Goal: Communication & Community: Answer question/provide support

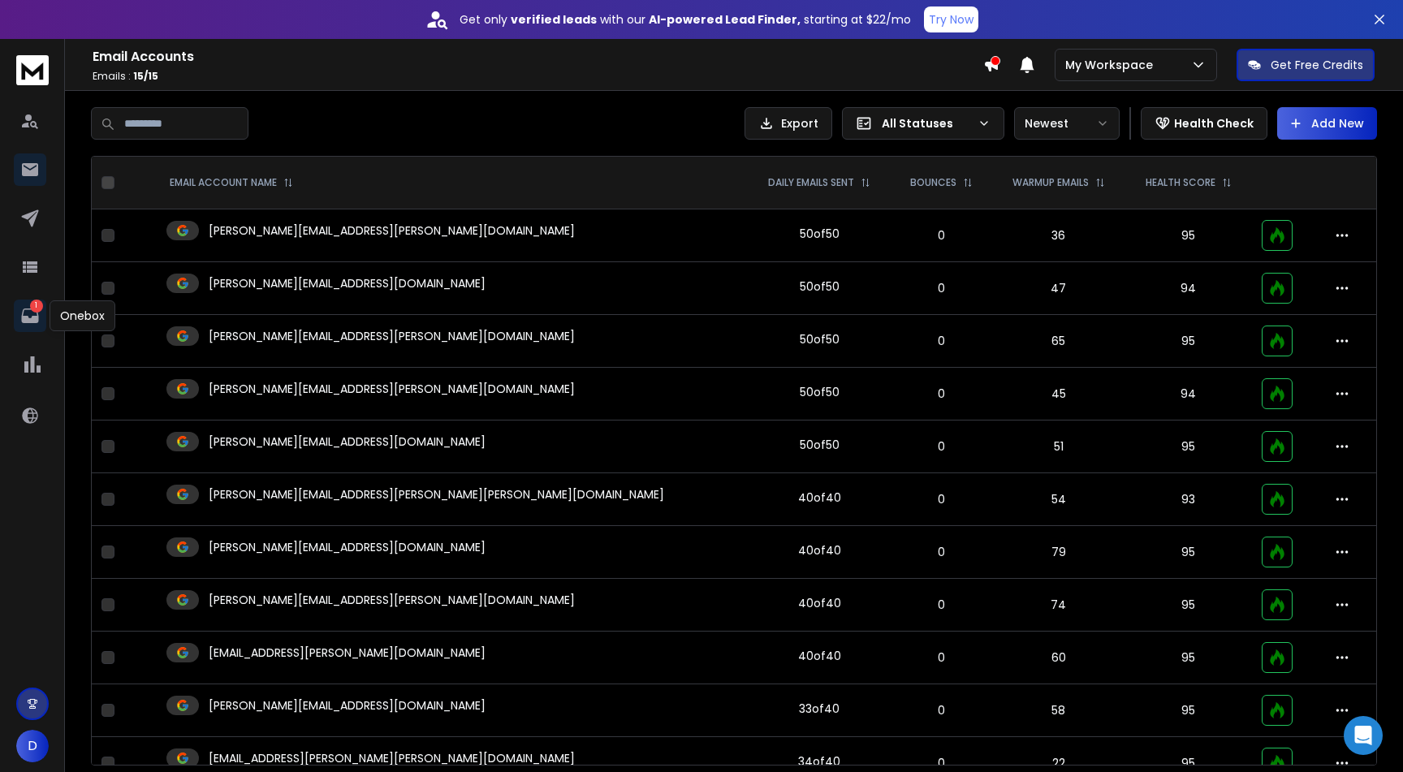
click at [28, 320] on icon at bounding box center [29, 316] width 17 height 15
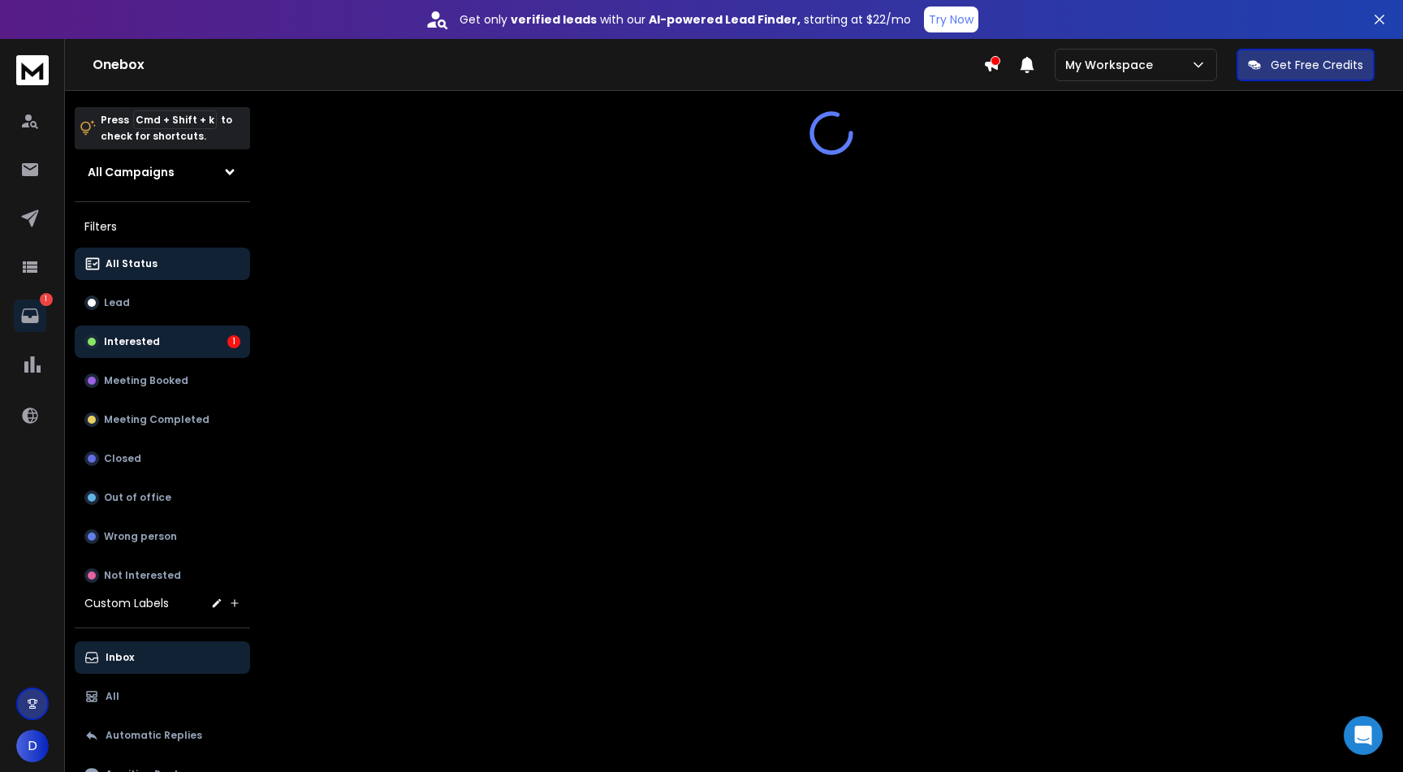
click at [164, 350] on button "Interested 1" at bounding box center [162, 342] width 175 height 32
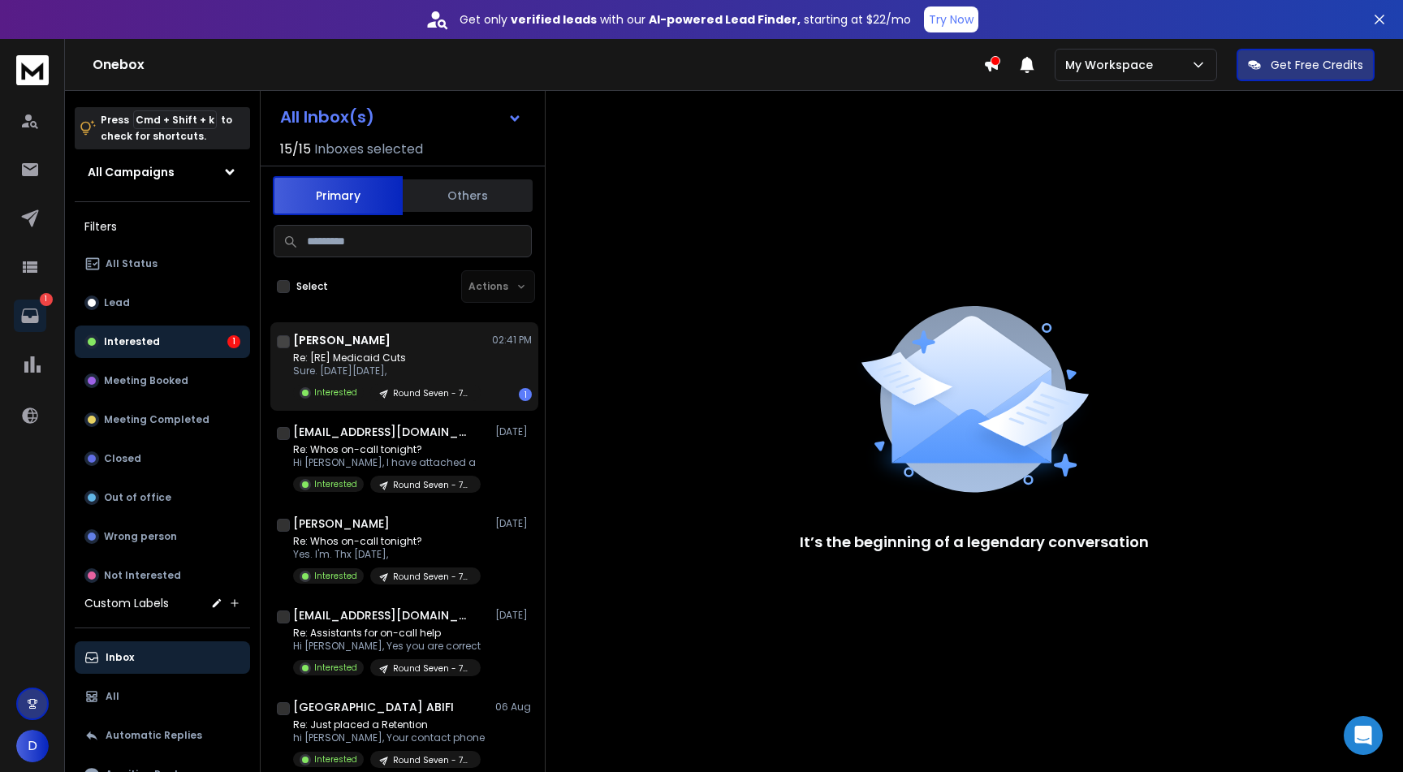
click at [433, 368] on p "Sure. [DATE][DATE]," at bounding box center [387, 371] width 188 height 13
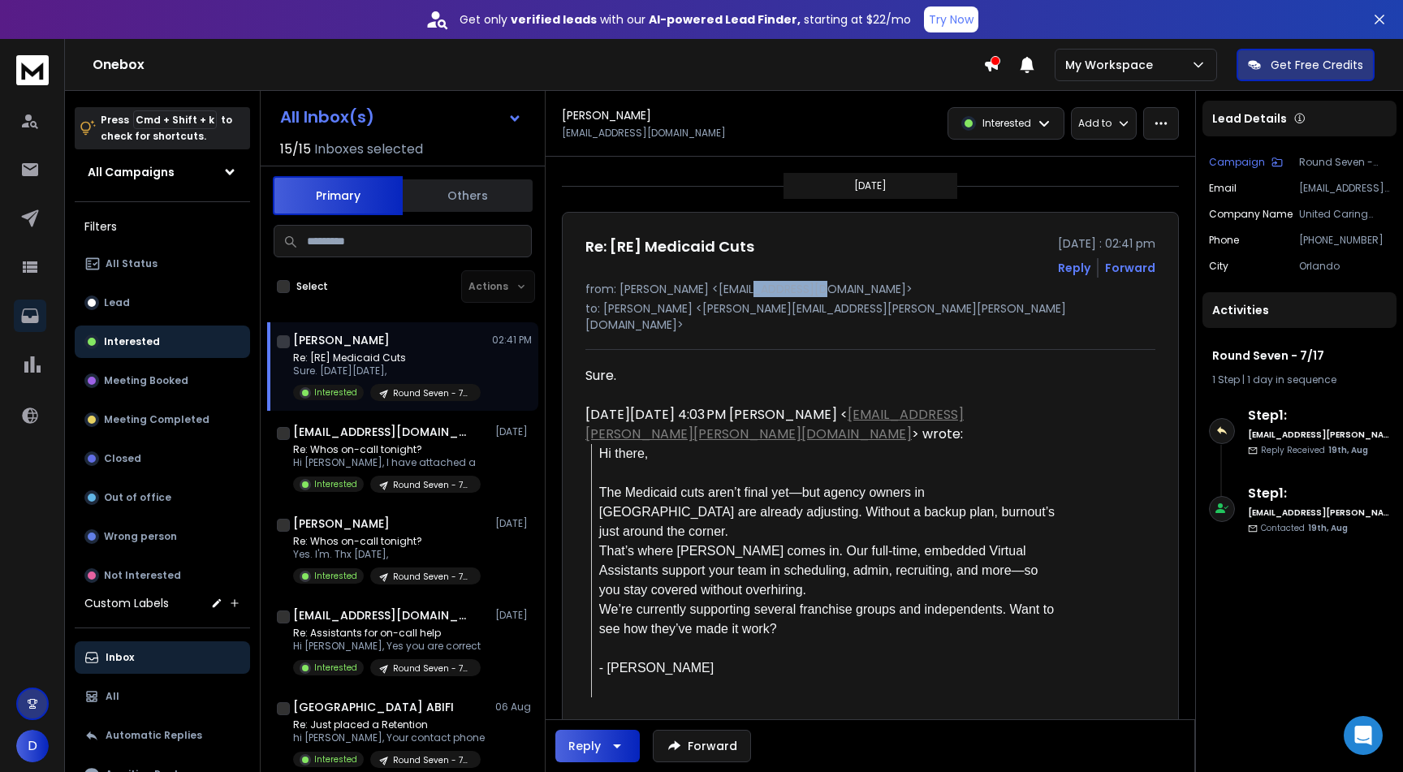
drag, startPoint x: 748, startPoint y: 287, endPoint x: 819, endPoint y: 292, distance: 71.6
click at [817, 292] on p "from: [PERSON_NAME] <[EMAIL_ADDRESS][DOMAIN_NAME]>" at bounding box center [871, 289] width 570 height 16
click at [833, 296] on p "from: [PERSON_NAME] <[EMAIL_ADDRESS][DOMAIN_NAME]>" at bounding box center [871, 289] width 570 height 16
drag, startPoint x: 883, startPoint y: 287, endPoint x: 712, endPoint y: 285, distance: 170.6
click at [711, 285] on p "from: [PERSON_NAME] <[EMAIL_ADDRESS][DOMAIN_NAME]>" at bounding box center [871, 289] width 570 height 16
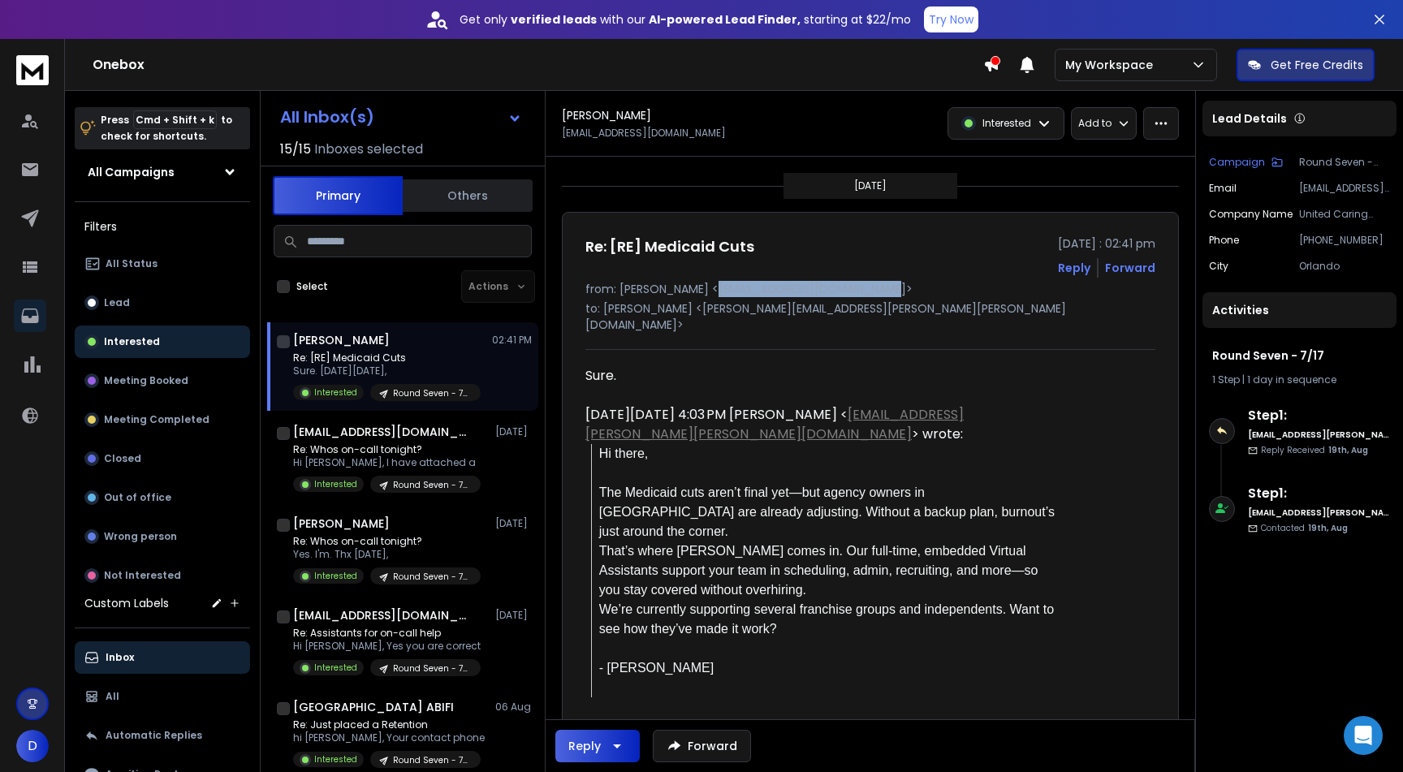
copy p "[EMAIL_ADDRESS][DOMAIN_NAME]"
click at [591, 749] on div "Reply" at bounding box center [585, 746] width 32 height 16
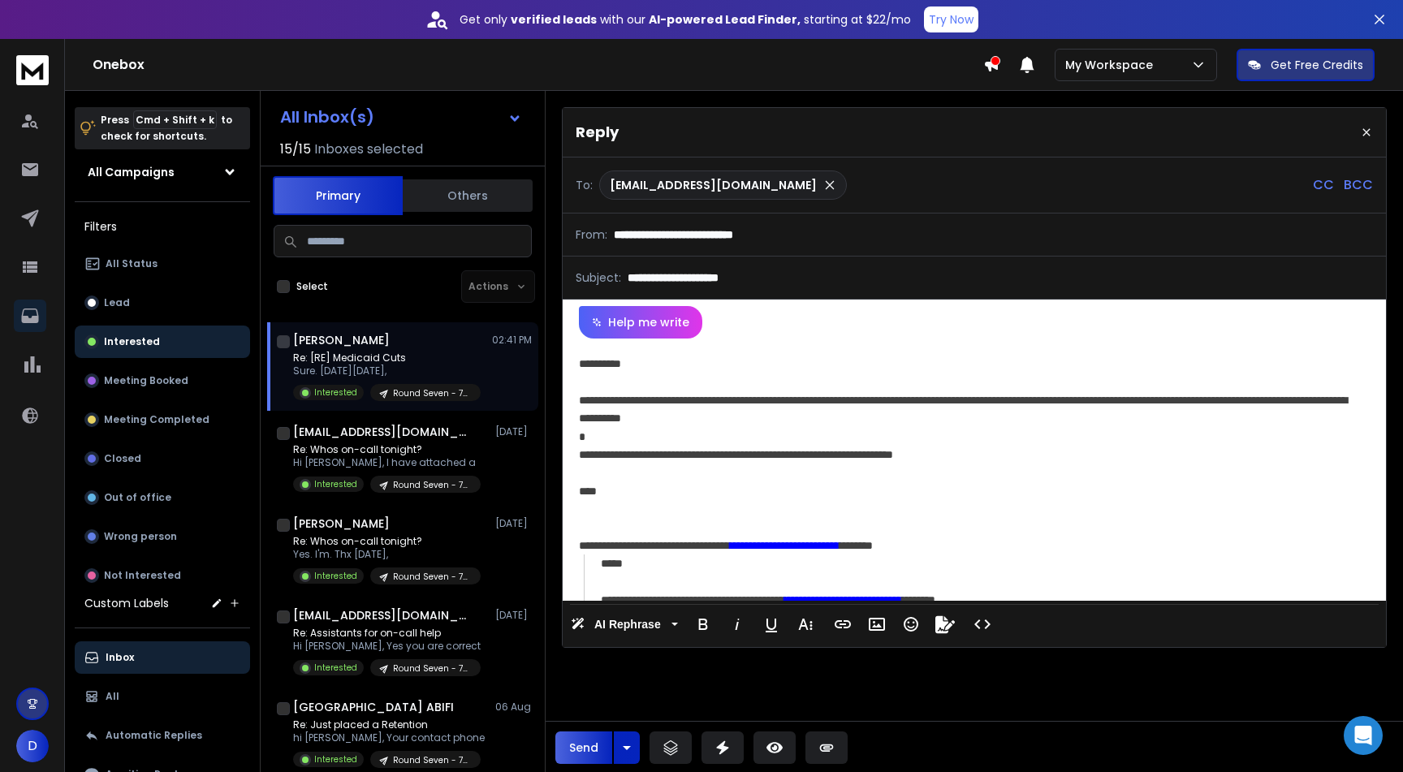
click at [586, 749] on button "Send" at bounding box center [584, 748] width 57 height 32
